Goal: Information Seeking & Learning: Check status

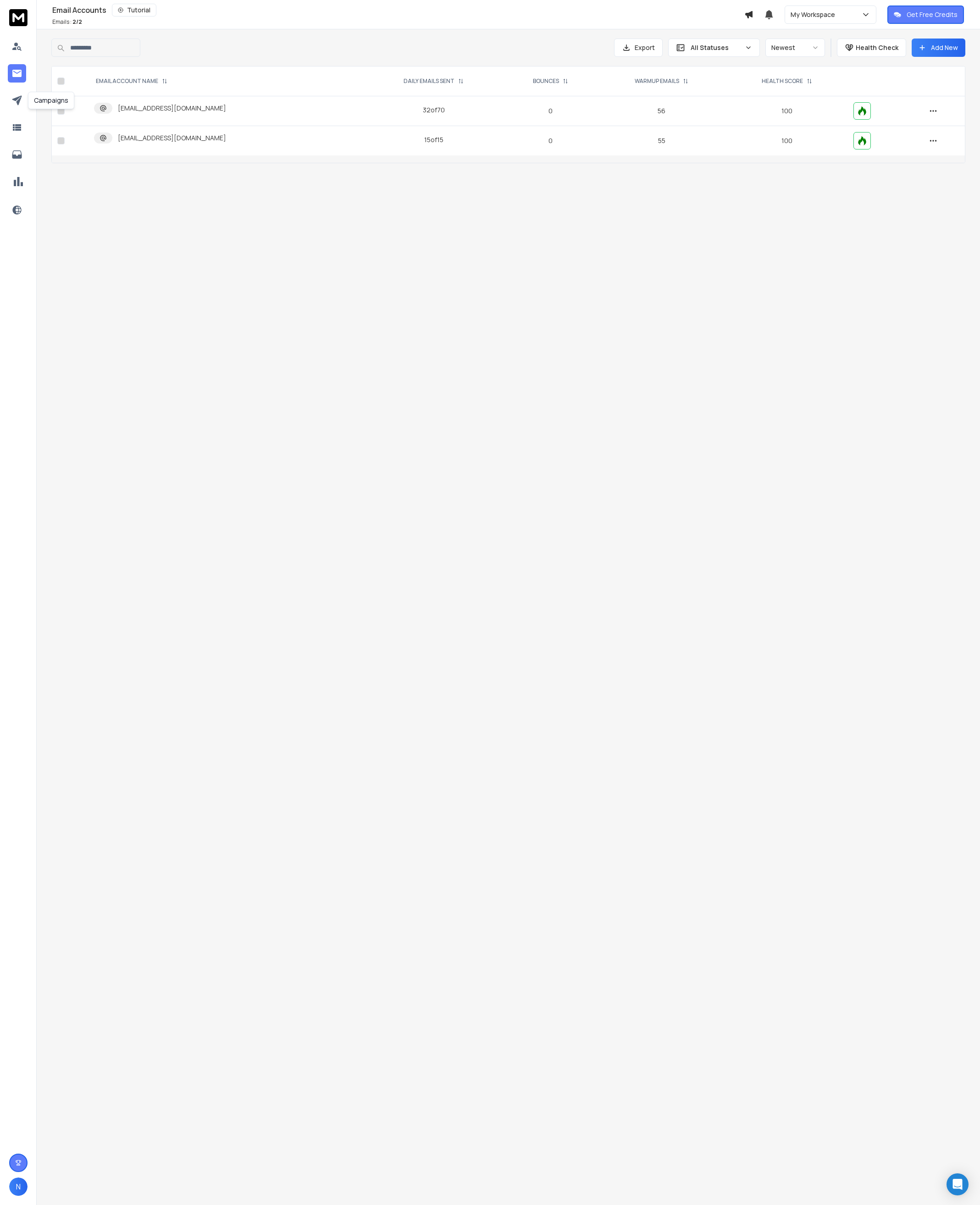
click at [7, 103] on div "N" at bounding box center [18, 602] width 37 height 1205
click at [17, 98] on icon at bounding box center [17, 101] width 10 height 10
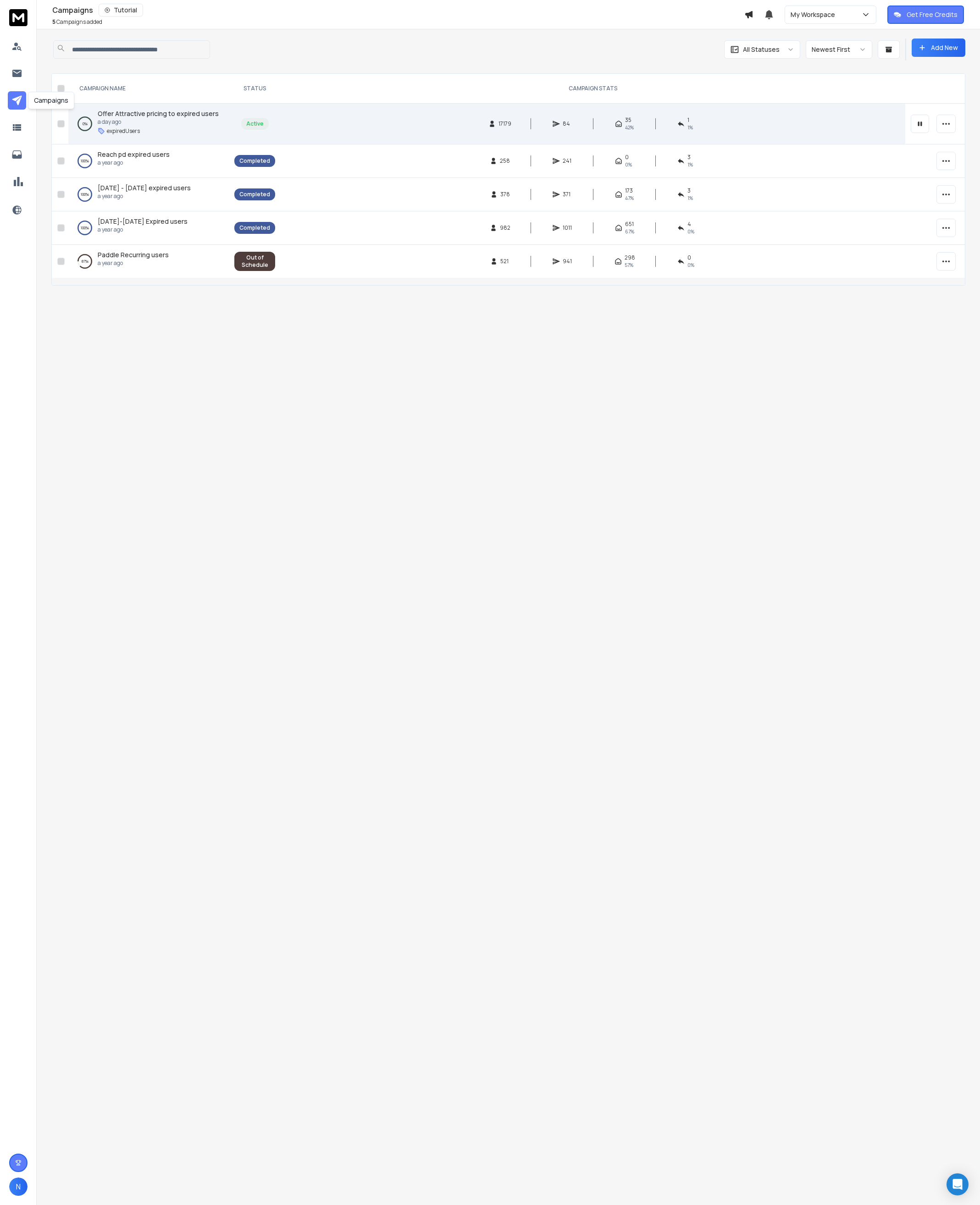
click at [145, 113] on span "Offer Attractive pricing to expired users" at bounding box center [158, 113] width 121 height 8
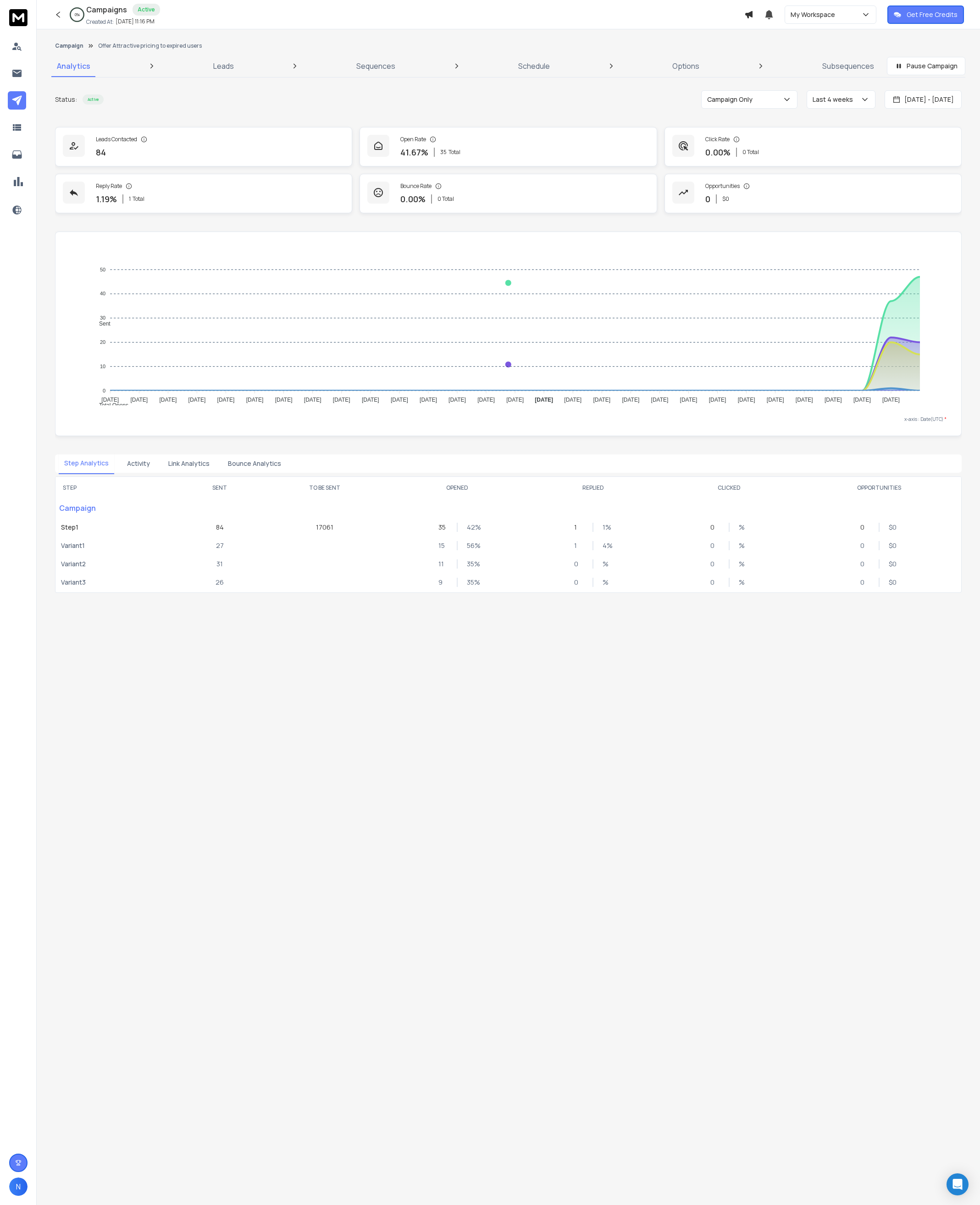
click at [141, 462] on button "Activity" at bounding box center [138, 463] width 34 height 20
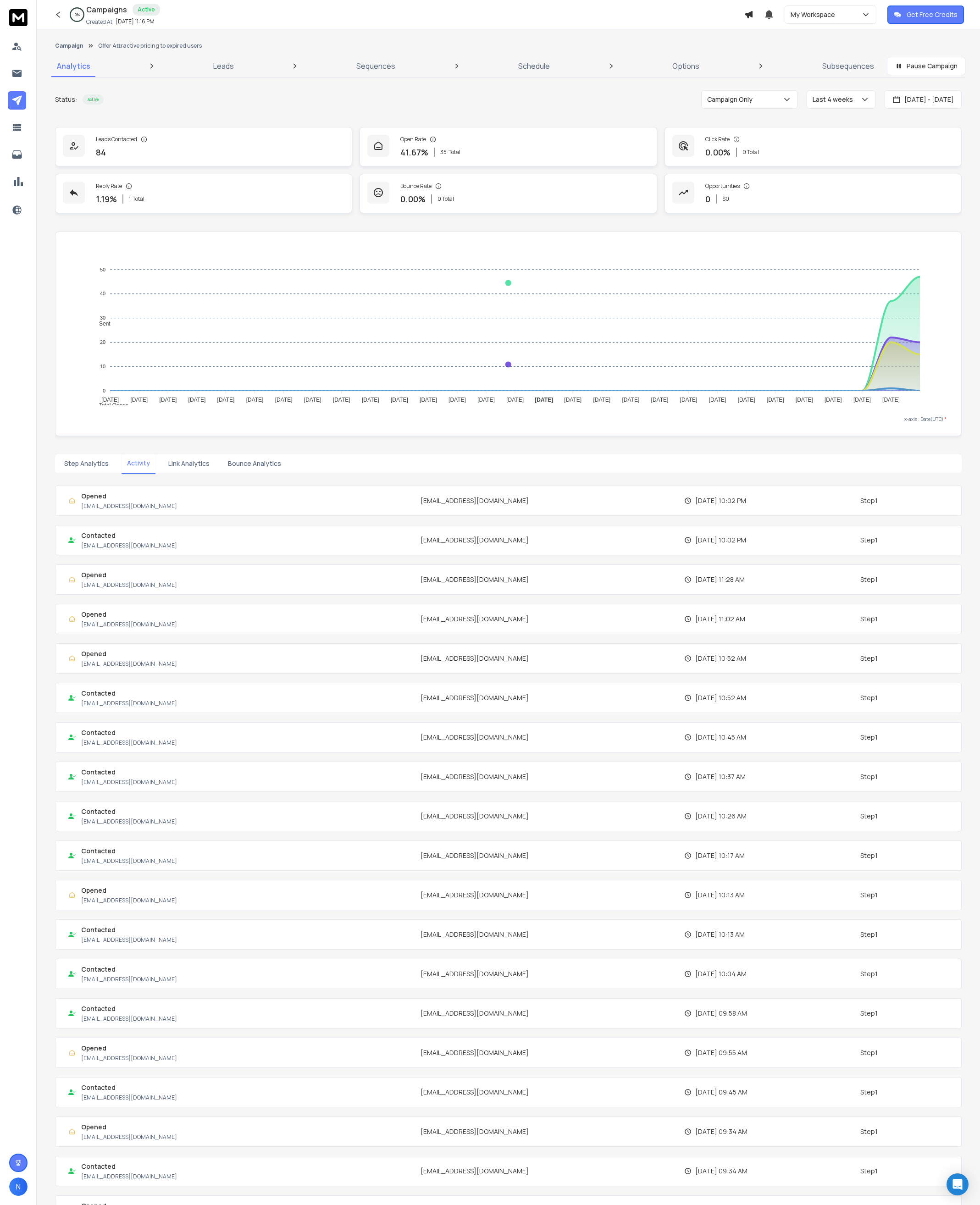
click at [180, 460] on button "Link Analytics" at bounding box center [189, 463] width 52 height 20
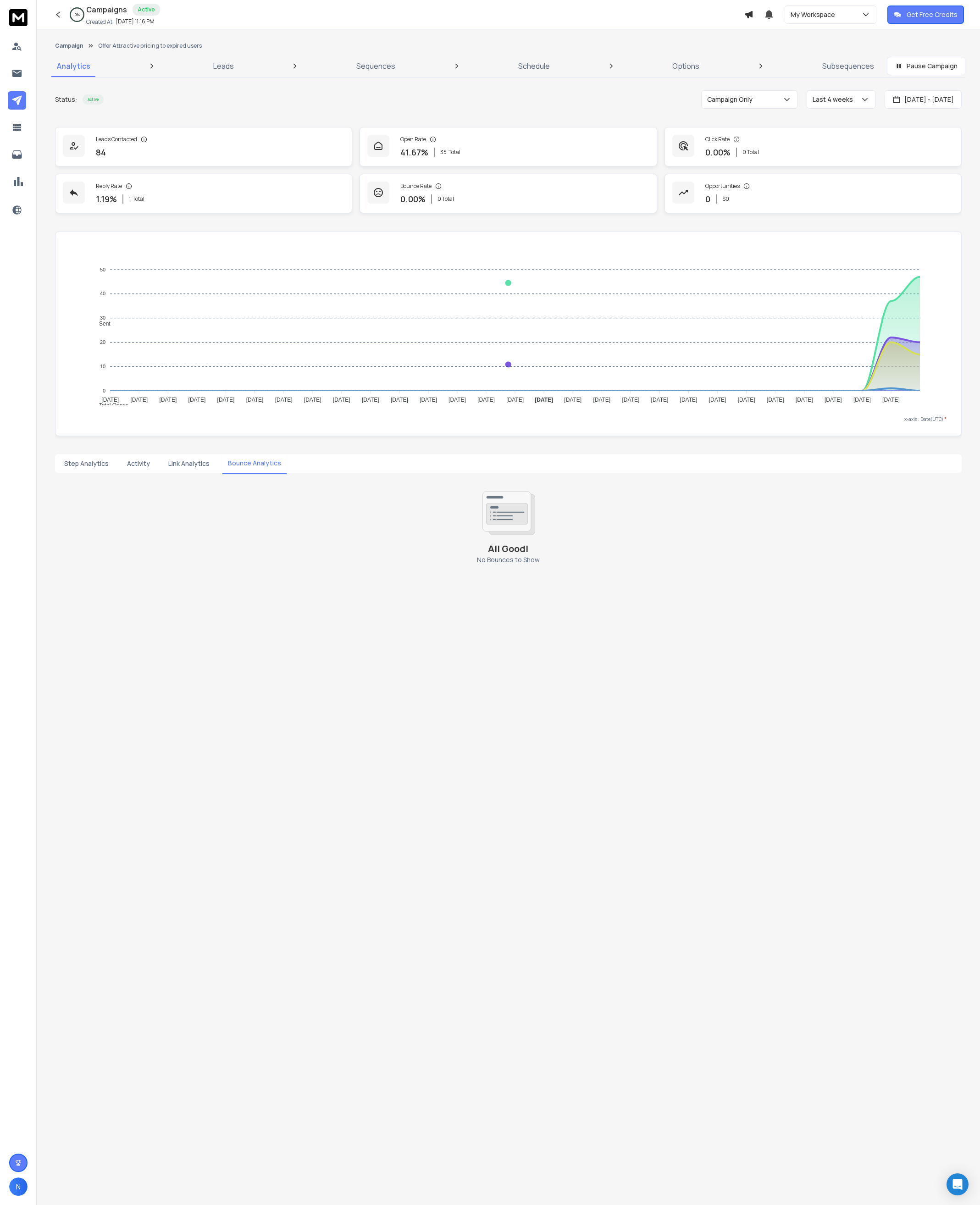
click at [231, 466] on button "Bounce Analytics" at bounding box center [254, 464] width 64 height 21
click at [168, 462] on button "Link Analytics" at bounding box center [189, 463] width 52 height 20
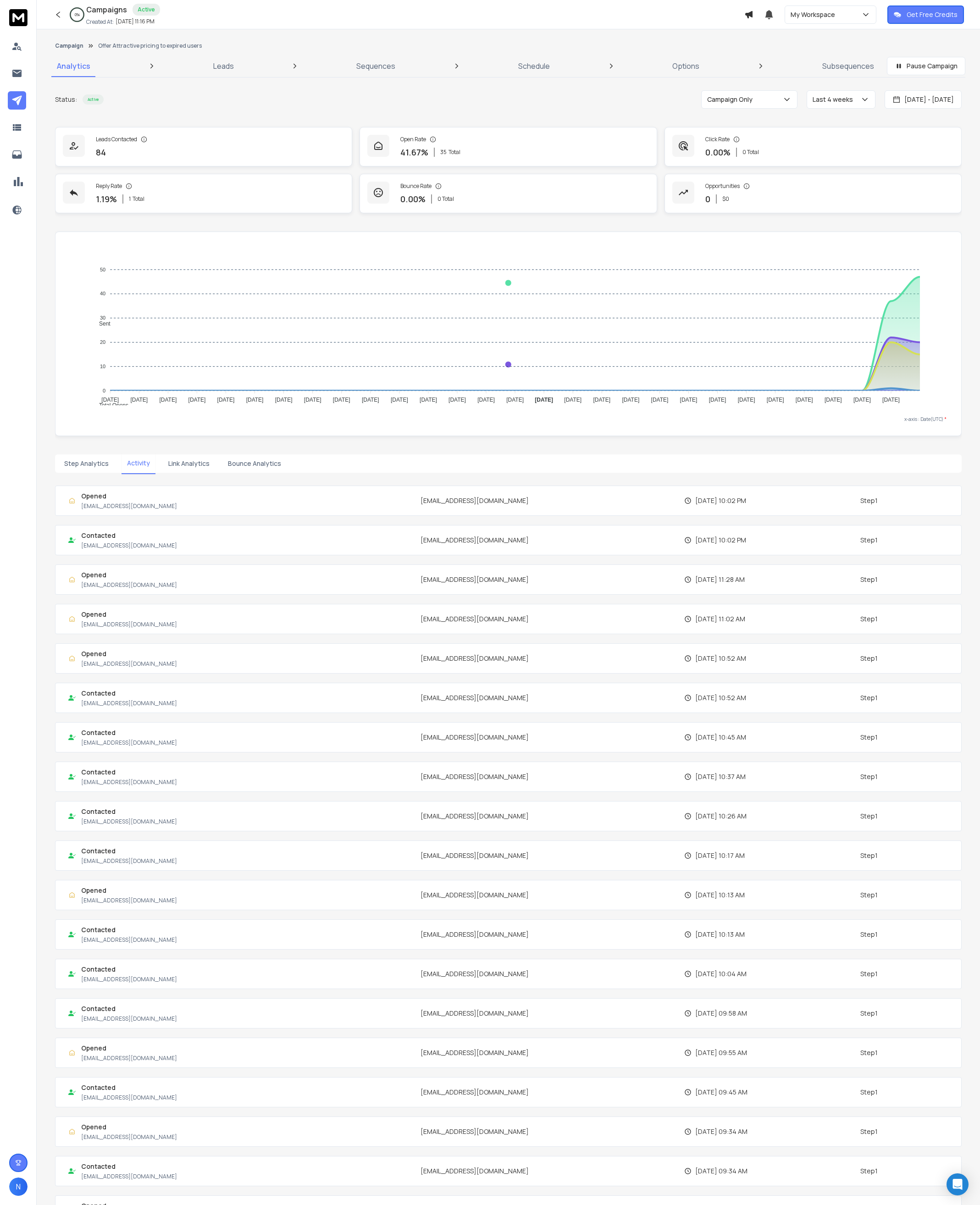
click at [146, 462] on button "Activity" at bounding box center [138, 464] width 34 height 21
click at [184, 487] on div "Opened [EMAIL_ADDRESS][DOMAIN_NAME] [EMAIL_ADDRESS][DOMAIN_NAME] [DATE] 10:02 P…" at bounding box center [509, 500] width 907 height 30
click at [182, 500] on div "Opened [EMAIL_ADDRESS][DOMAIN_NAME]" at bounding box center [244, 501] width 352 height 18
click at [63, 15] on button at bounding box center [58, 15] width 12 height 18
